Goal: Communication & Community: Answer question/provide support

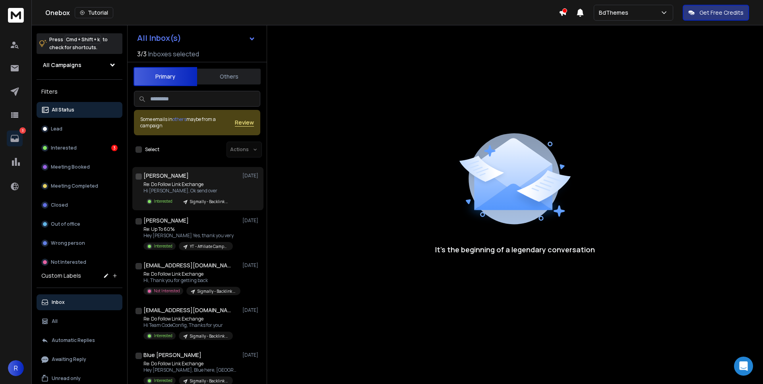
click at [192, 177] on div "[PERSON_NAME] [DATE]" at bounding box center [201, 176] width 117 height 8
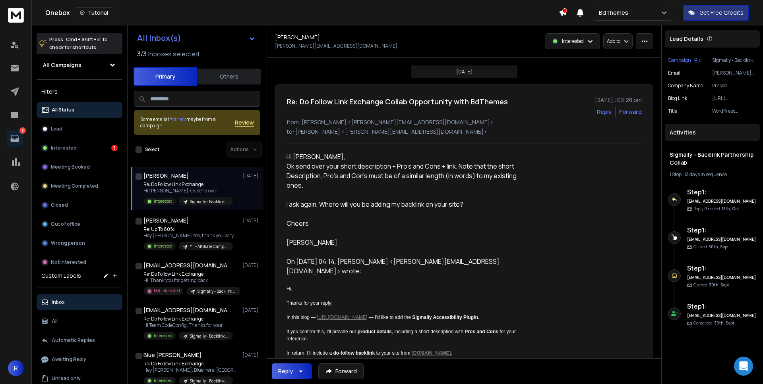
click at [430, 198] on div at bounding box center [402, 195] width 232 height 10
click at [344, 176] on div "Ok send over your short description + Pro’s and Cons + link. Note that the shor…" at bounding box center [402, 176] width 232 height 29
drag, startPoint x: 362, startPoint y: 168, endPoint x: 476, endPoint y: 168, distance: 114.4
click at [476, 168] on div "Ok send over your short description + Pro’s and Cons + link. Note that the shor…" at bounding box center [402, 176] width 232 height 29
copy div "short description + Pro’s and Cons + link"
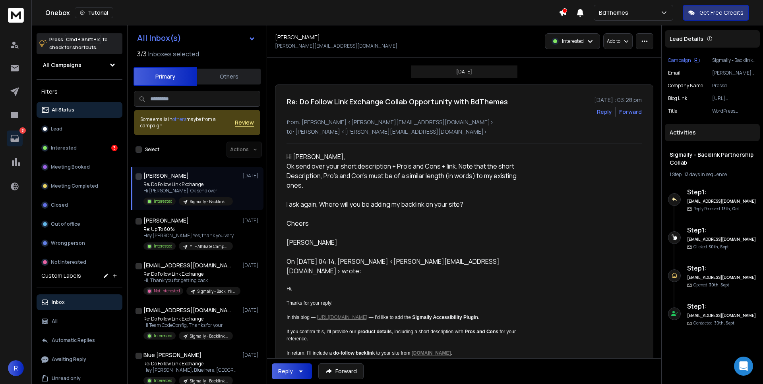
click at [371, 10] on div "Onebox Tutorial" at bounding box center [301, 12] width 513 height 11
click at [223, 77] on button "Others" at bounding box center [229, 76] width 64 height 17
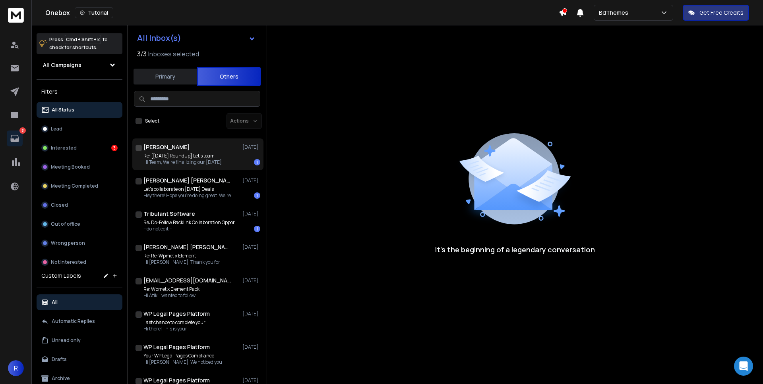
click at [214, 164] on p "Hi Team, We’re finalizing our [DATE]" at bounding box center [182, 162] width 78 height 6
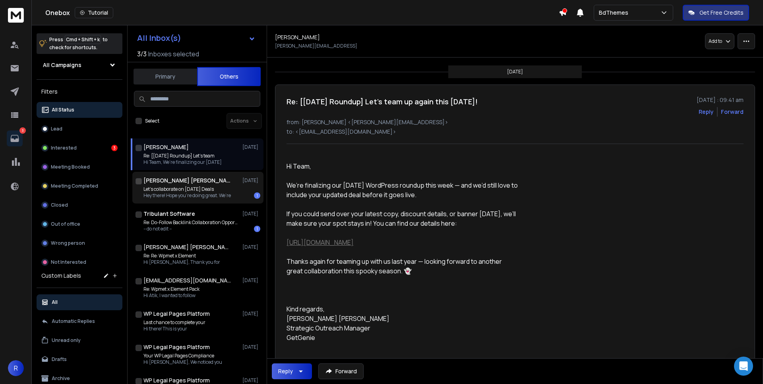
click at [200, 184] on div "[PERSON_NAME] [PERSON_NAME] [DATE]" at bounding box center [201, 181] width 117 height 8
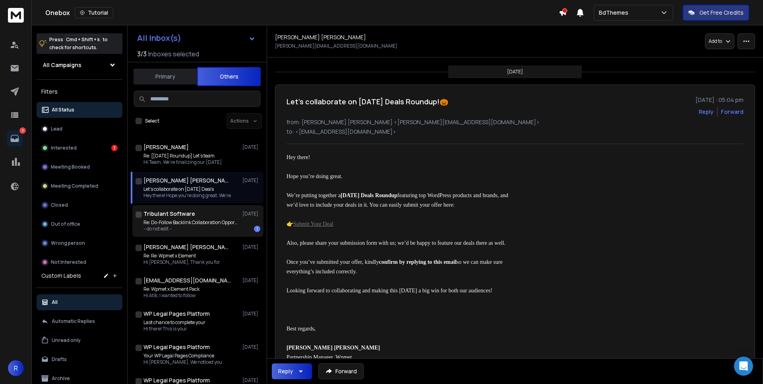
click at [195, 227] on p "-- do not edit --" at bounding box center [190, 229] width 95 height 6
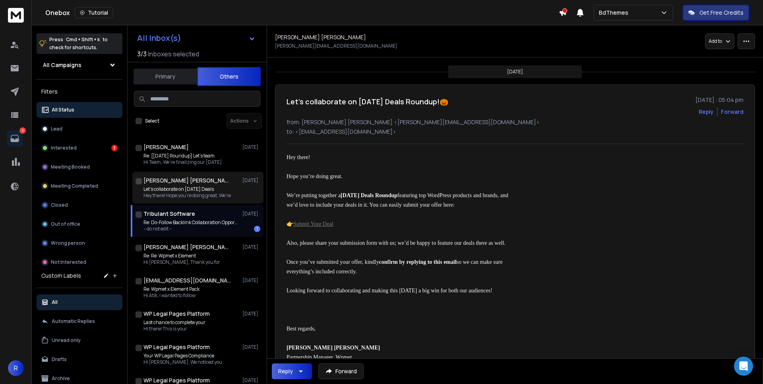
click at [198, 183] on div "[PERSON_NAME] [PERSON_NAME] [DATE]" at bounding box center [201, 181] width 117 height 8
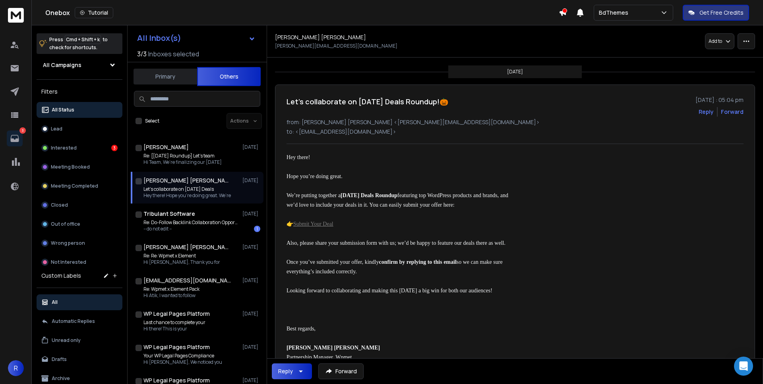
click at [199, 185] on div "[PERSON_NAME] [PERSON_NAME] [DATE] Let’s collaborate on [DATE] Deals Hey there!…" at bounding box center [201, 188] width 117 height 22
